Goal: Check status

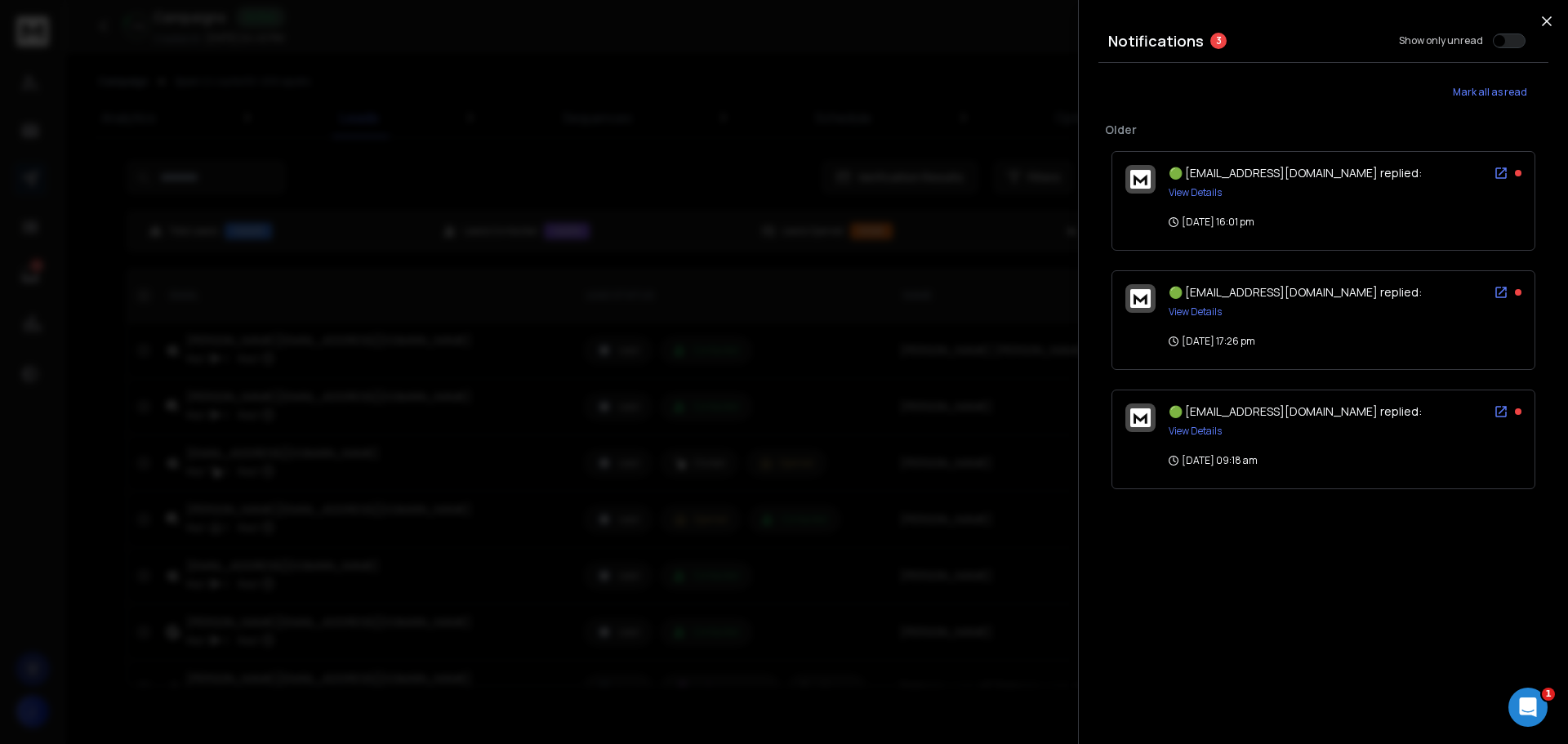
click at [1542, 23] on icon "button" at bounding box center [1547, 20] width 17 height 17
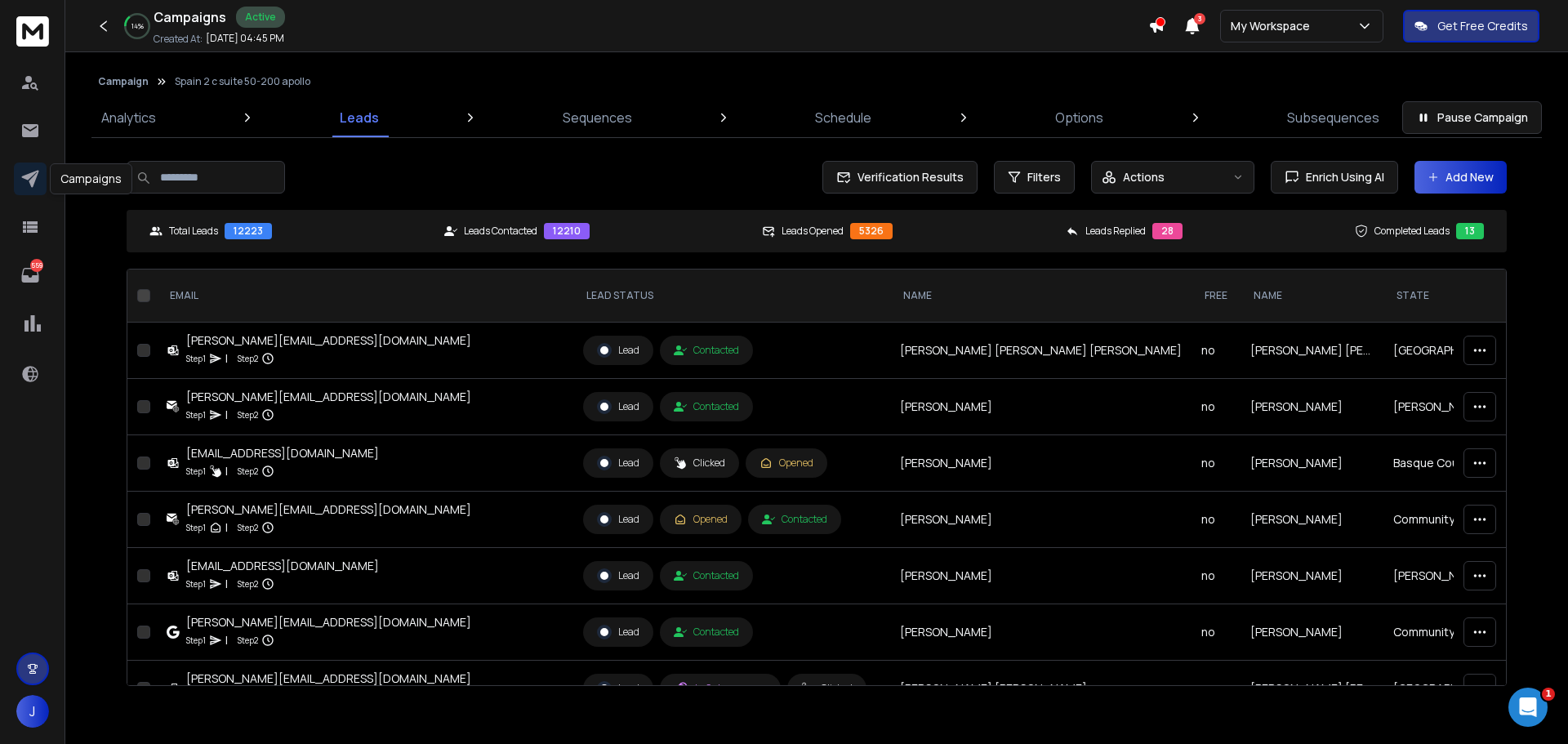
click at [34, 184] on icon at bounding box center [30, 179] width 19 height 19
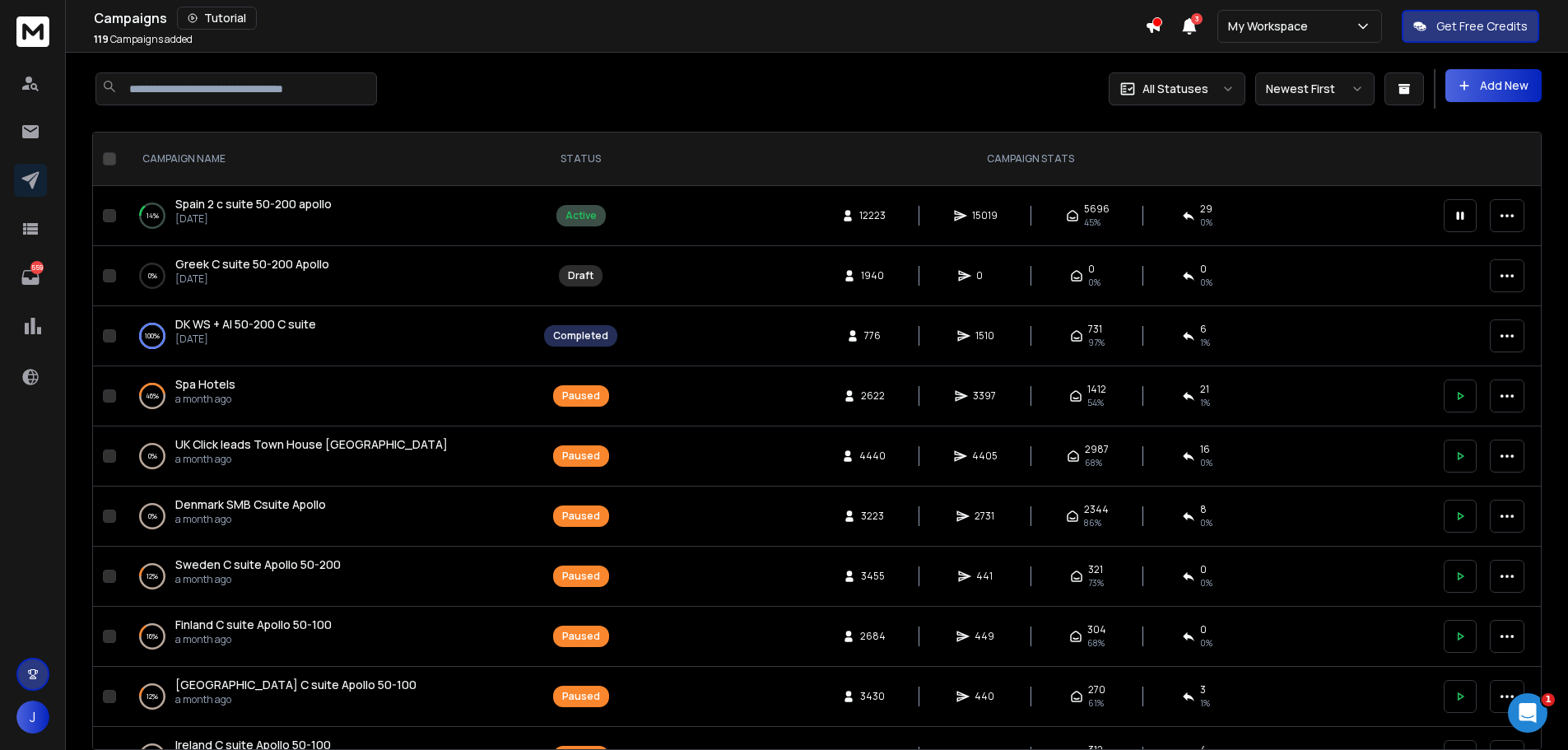
click at [215, 383] on span "Spa Hotels" at bounding box center [205, 384] width 60 height 16
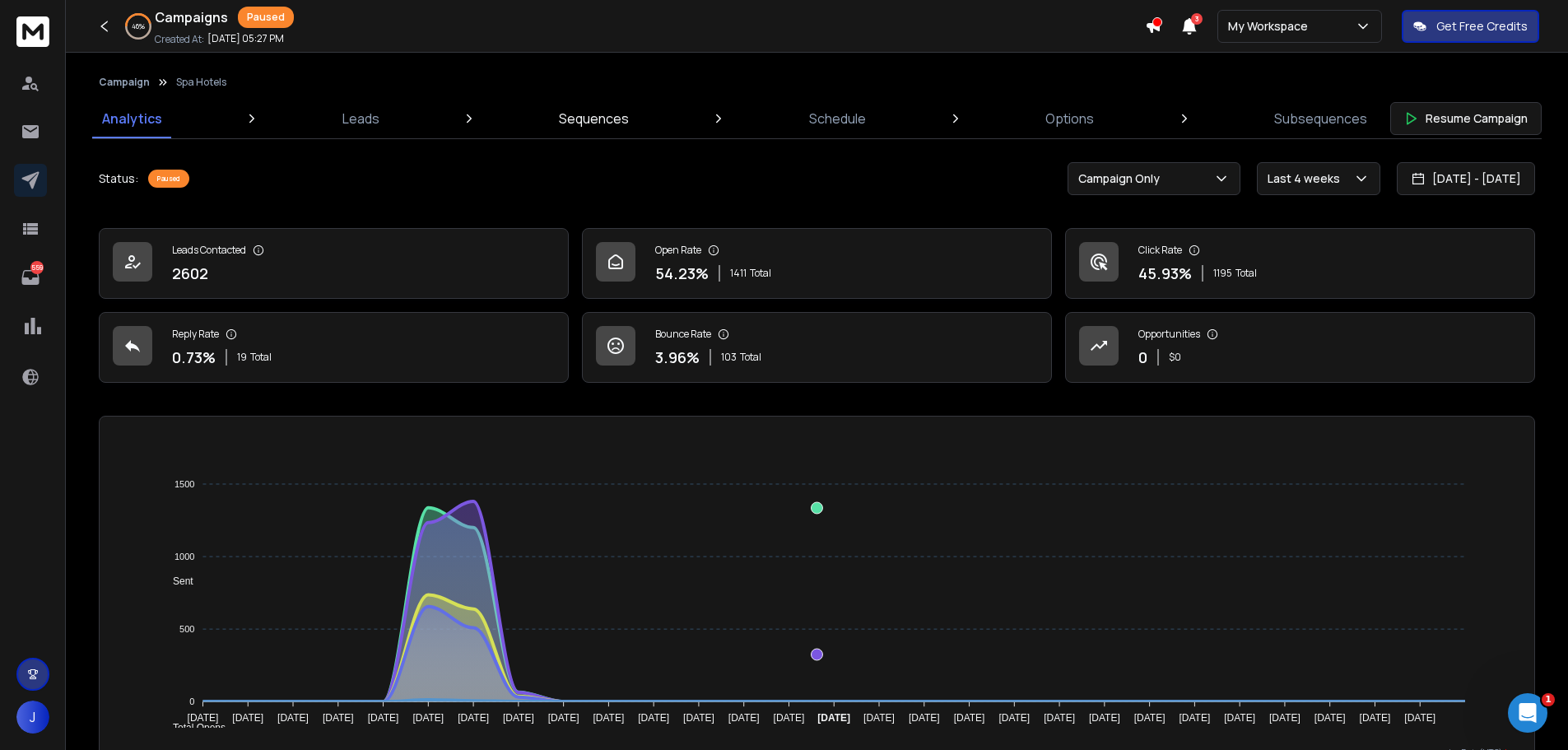
click at [613, 120] on p "Sequences" at bounding box center [593, 118] width 69 height 20
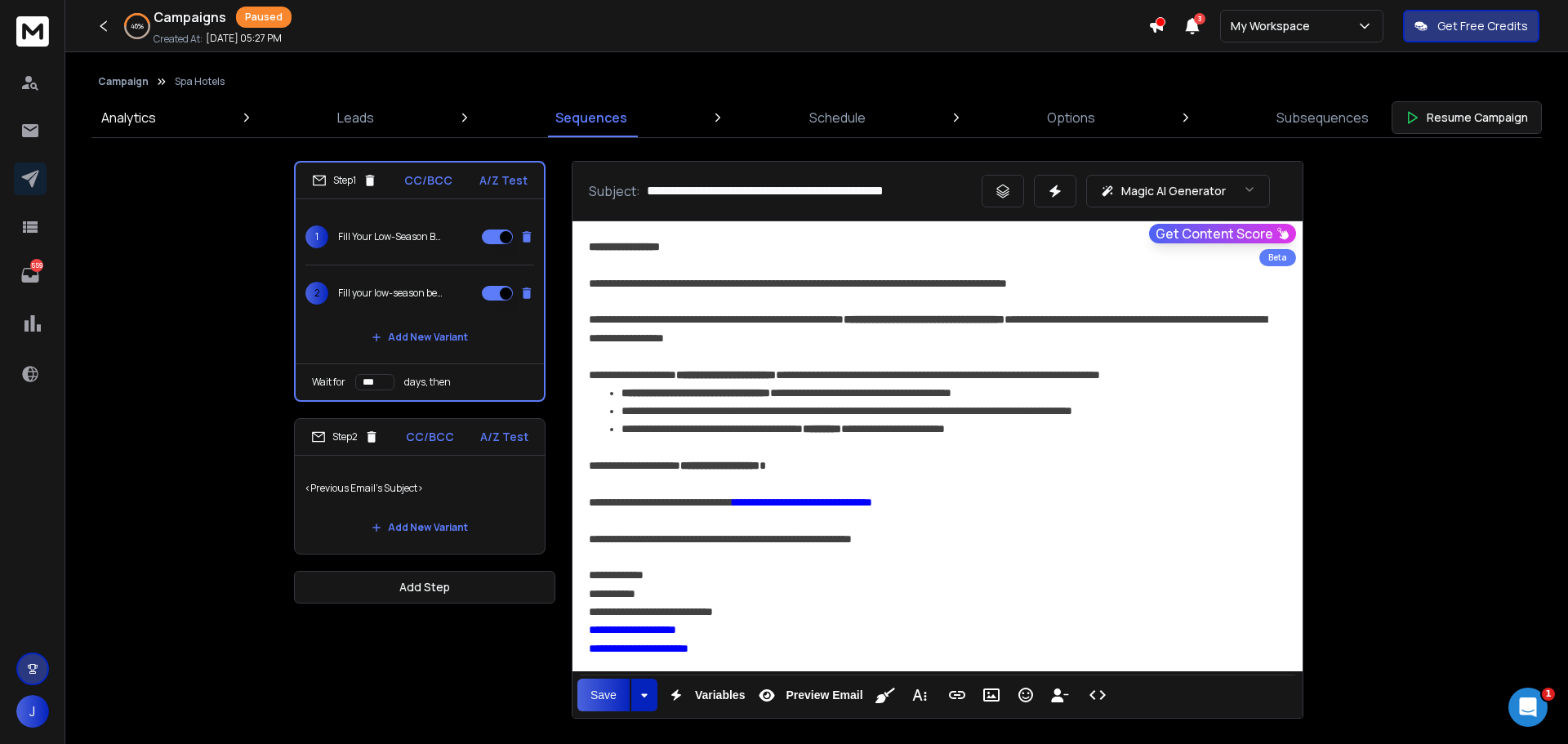
click at [126, 118] on p "Analytics" at bounding box center [128, 118] width 54 height 19
